Goal: Information Seeking & Learning: Check status

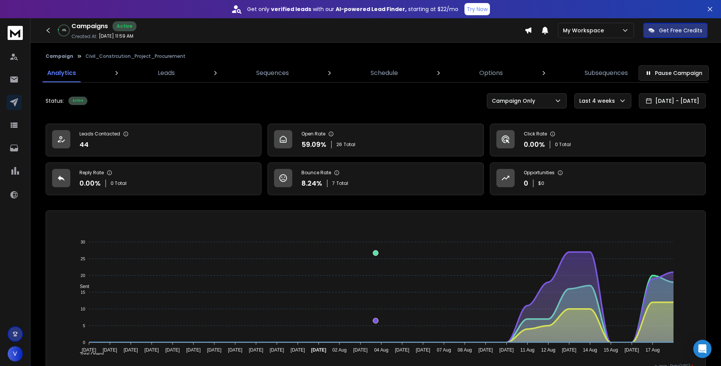
click at [372, 144] on link "Open Rate 59.09 % 26 Total" at bounding box center [376, 140] width 216 height 33
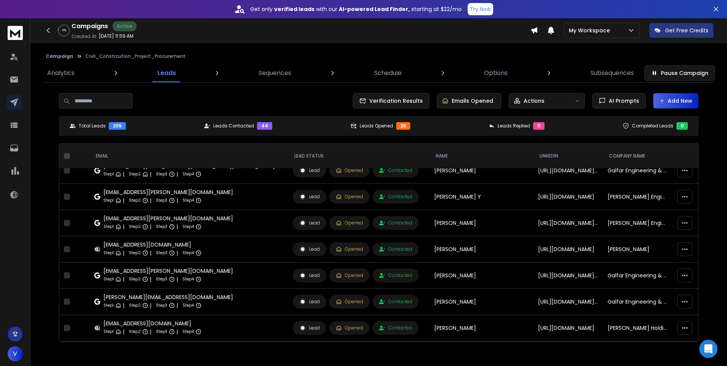
scroll to position [675, 0]
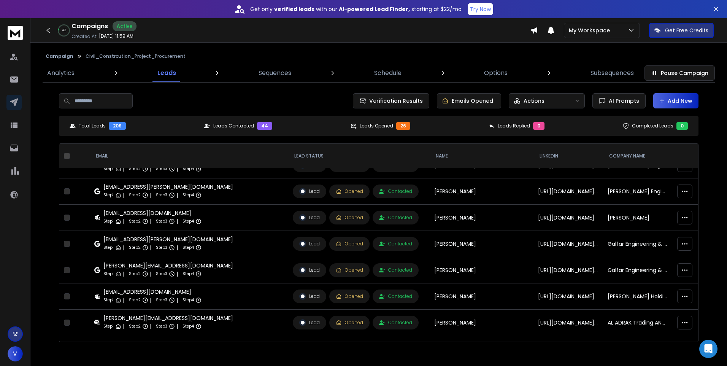
click at [303, 80] on div "Analytics Leads Sequences Schedule Options Subsequences" at bounding box center [341, 73] width 596 height 18
click at [288, 64] on link "Sequences" at bounding box center [275, 73] width 42 height 18
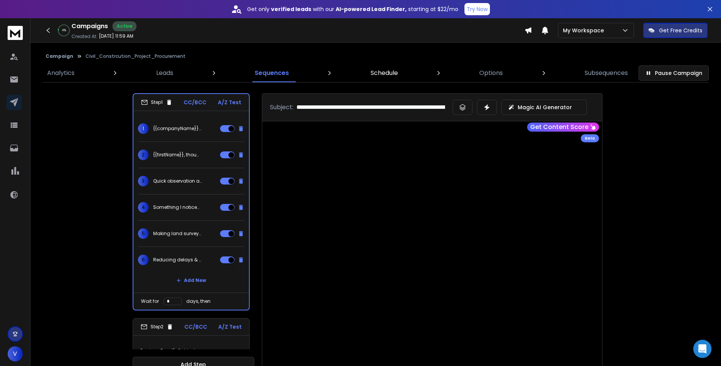
click at [374, 73] on p "Schedule" at bounding box center [384, 72] width 27 height 9
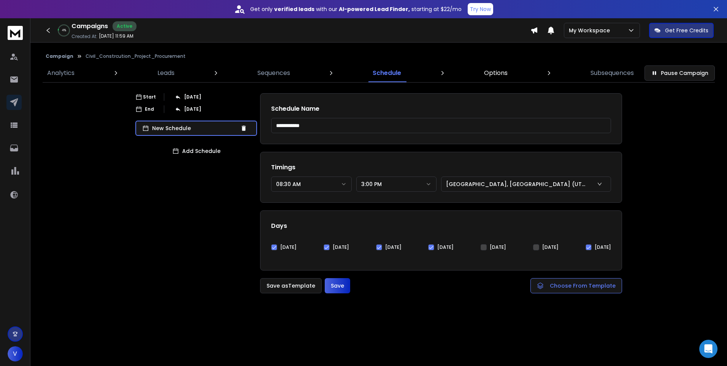
click at [483, 78] on link "Options" at bounding box center [495, 73] width 33 height 18
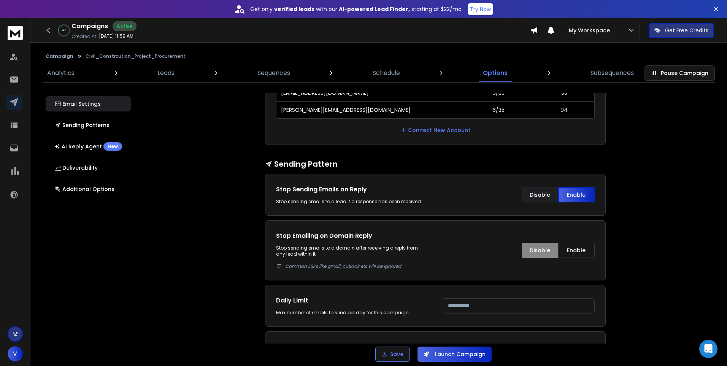
scroll to position [152, 0]
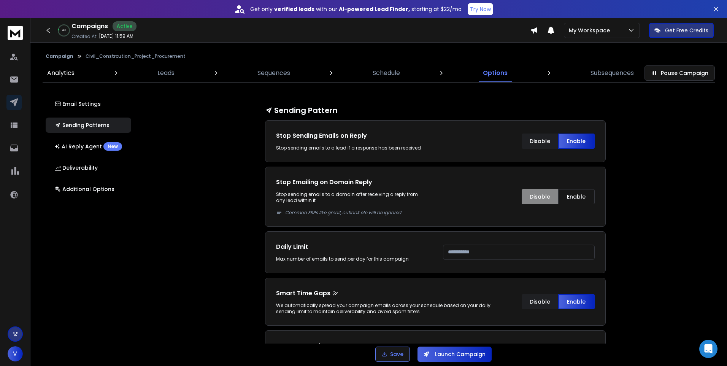
click at [54, 69] on p "Analytics" at bounding box center [60, 72] width 27 height 9
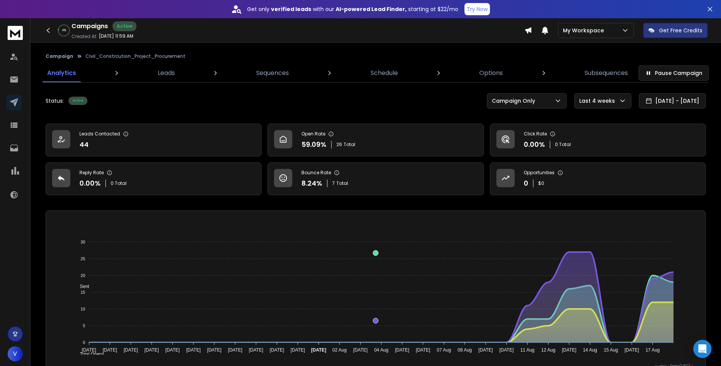
click at [98, 141] on div "44" at bounding box center [103, 144] width 49 height 11
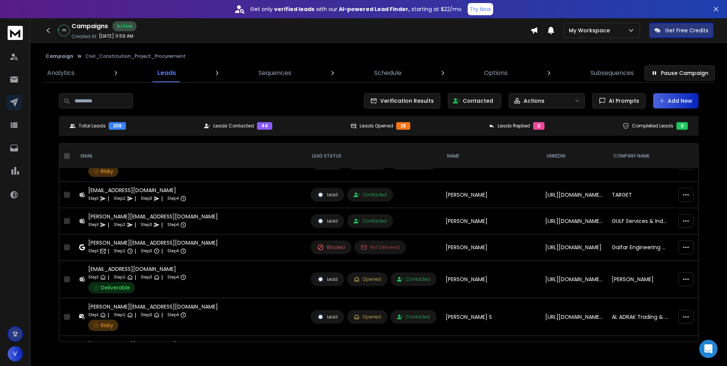
scroll to position [38, 0]
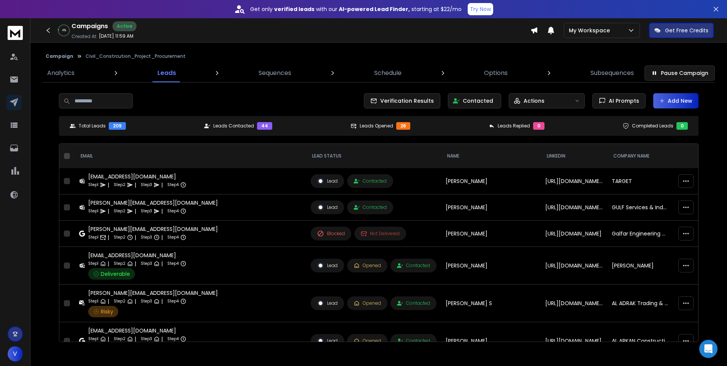
click at [392, 123] on div "Leads Opened 26" at bounding box center [381, 126] width 60 height 8
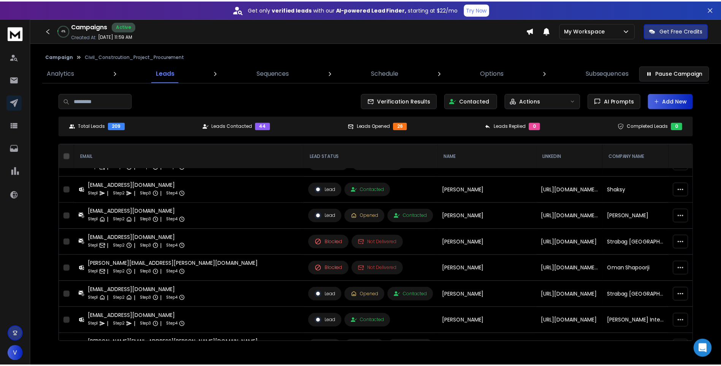
scroll to position [836, 0]
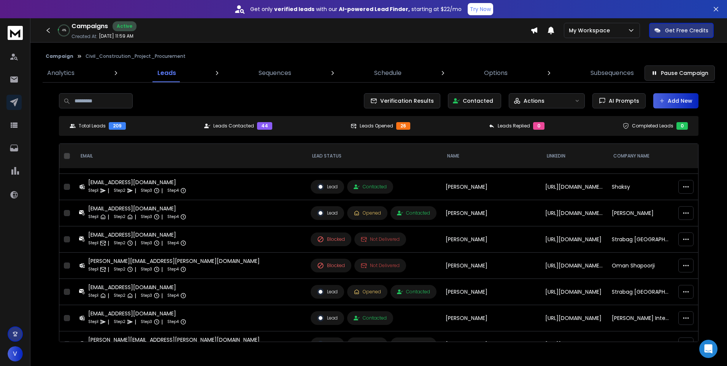
click at [88, 72] on div "Analytics Leads Sequences Schedule Options Subsequences" at bounding box center [341, 73] width 596 height 18
click at [72, 68] on p "Analytics" at bounding box center [60, 72] width 27 height 9
